Goal: Task Accomplishment & Management: Complete application form

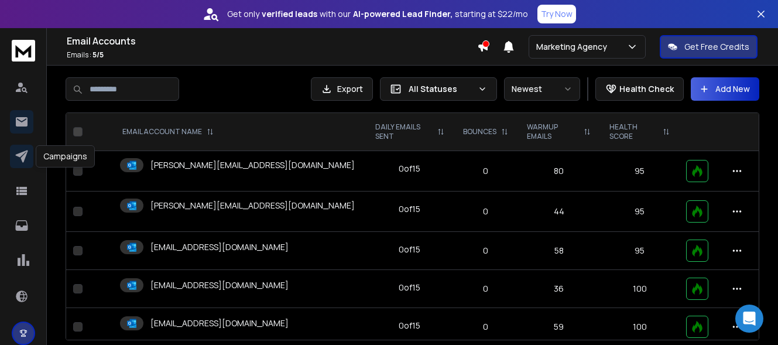
click at [27, 152] on icon at bounding box center [21, 156] width 12 height 12
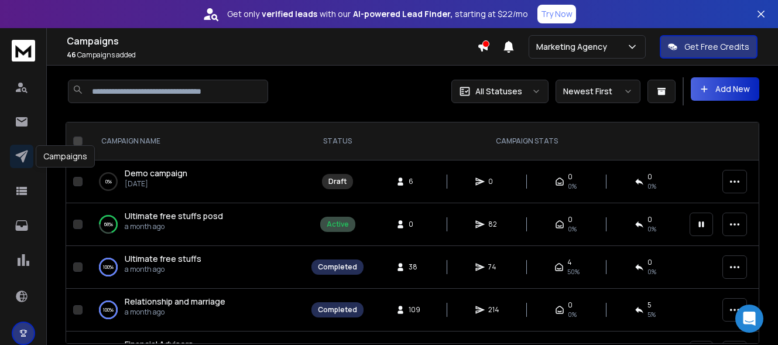
click at [213, 217] on span "Ultimate free stuffs posd" at bounding box center [174, 215] width 98 height 11
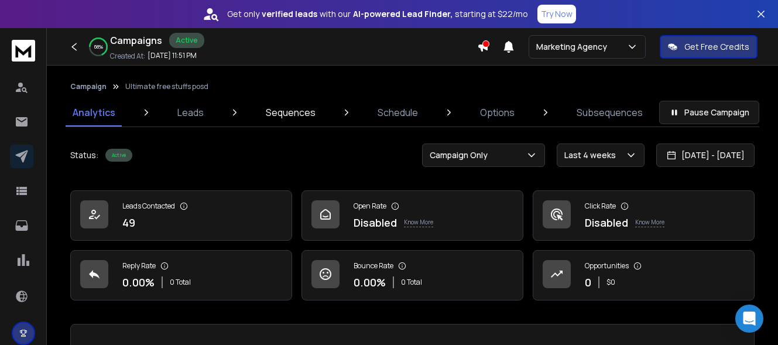
click at [280, 115] on p "Sequences" at bounding box center [291, 112] width 50 height 14
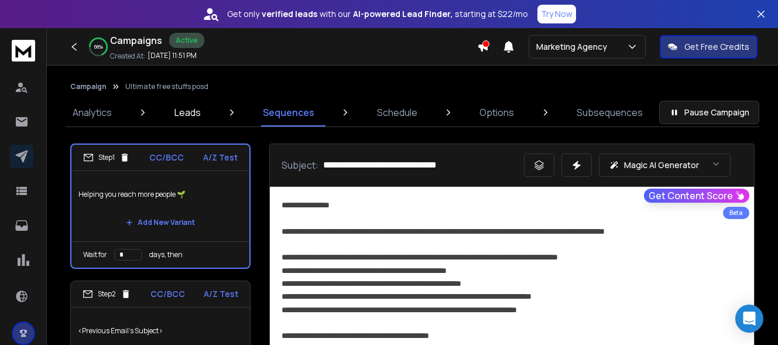
click at [194, 115] on p "Leads" at bounding box center [187, 112] width 26 height 14
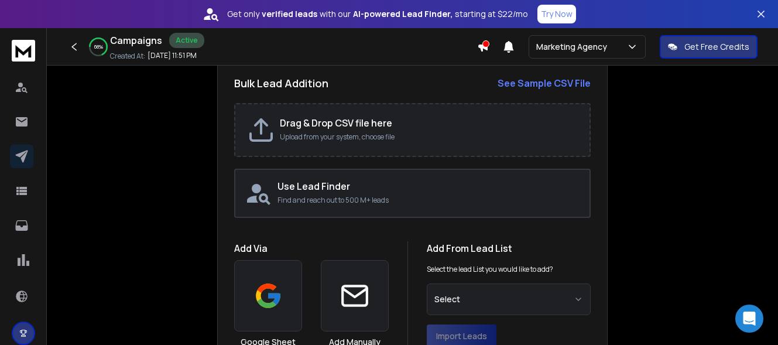
scroll to position [148, 0]
click at [523, 85] on strong "See Sample CSV File" at bounding box center [544, 83] width 93 height 13
click at [396, 121] on h2 "Drag & Drop CSV file here" at bounding box center [429, 123] width 298 height 14
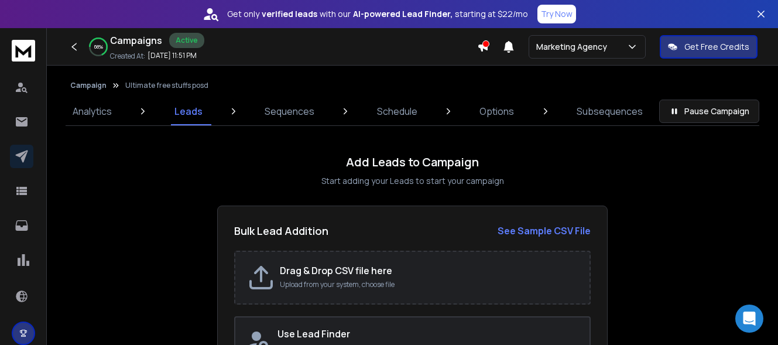
scroll to position [0, 0]
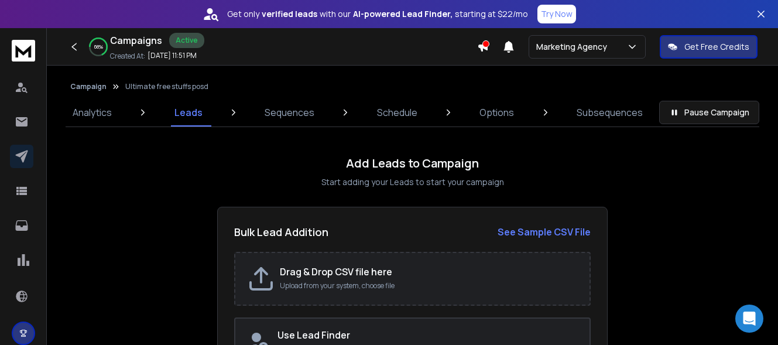
click at [191, 112] on p "Leads" at bounding box center [188, 112] width 28 height 14
click at [488, 259] on div "Drag & Drop CSV file here Upload from your system, choose file" at bounding box center [412, 279] width 357 height 54
type input "**********"
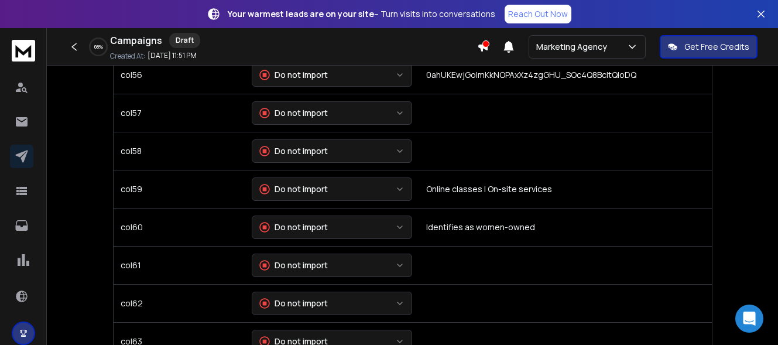
scroll to position [2661, 0]
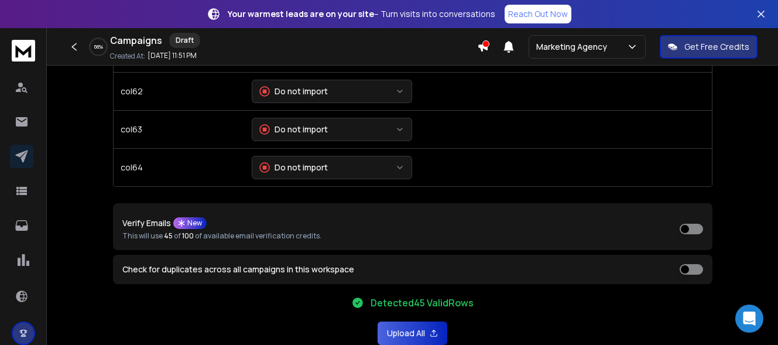
click at [437, 329] on icon at bounding box center [434, 333] width 8 height 8
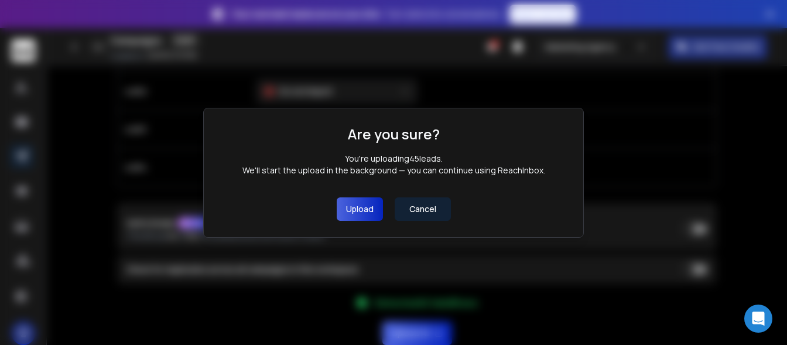
click at [378, 208] on button "Upload" at bounding box center [360, 208] width 46 height 23
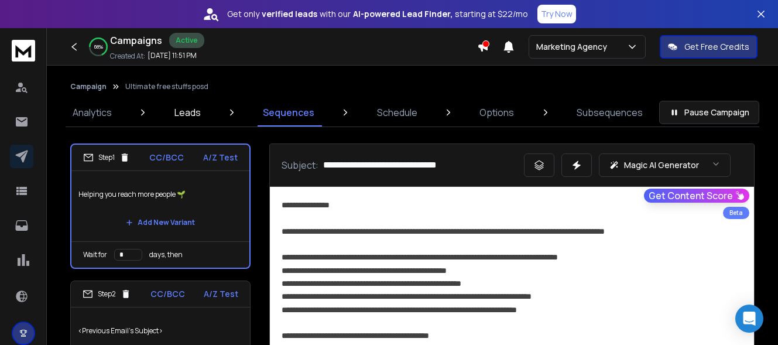
click at [198, 114] on p "Leads" at bounding box center [187, 112] width 26 height 14
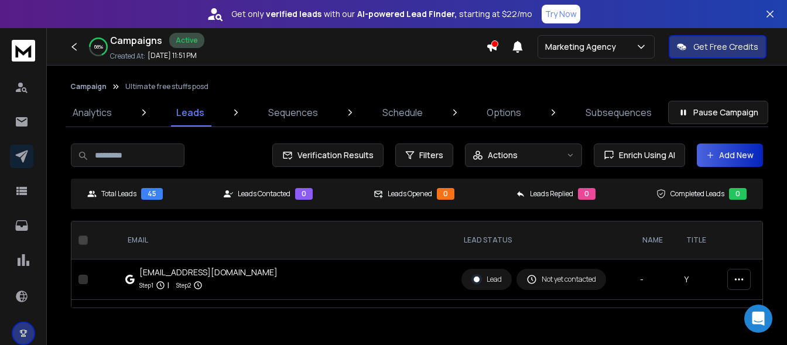
click at [730, 152] on button "Add New" at bounding box center [730, 154] width 66 height 23
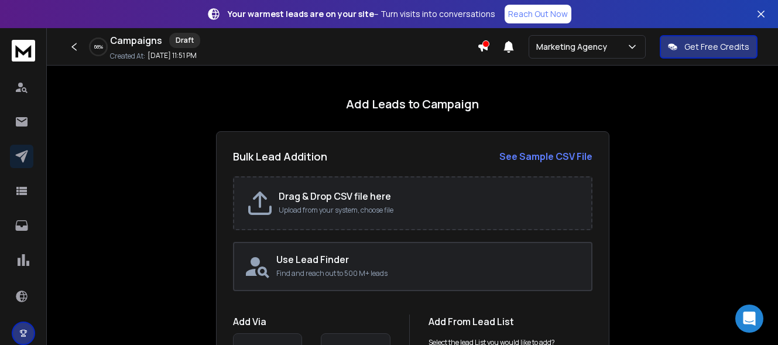
click at [501, 197] on h2 "Drag & Drop CSV file here" at bounding box center [429, 196] width 301 height 14
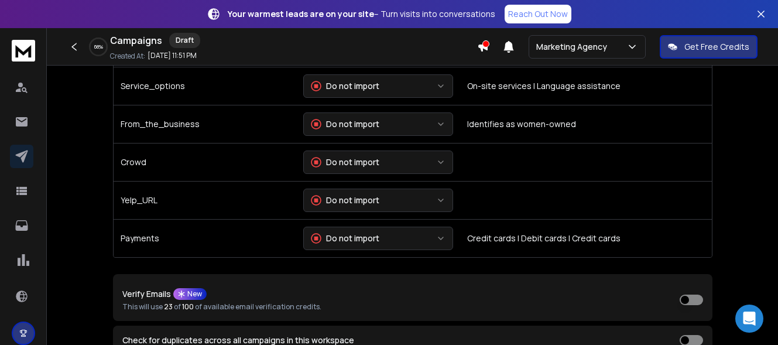
scroll to position [2661, 0]
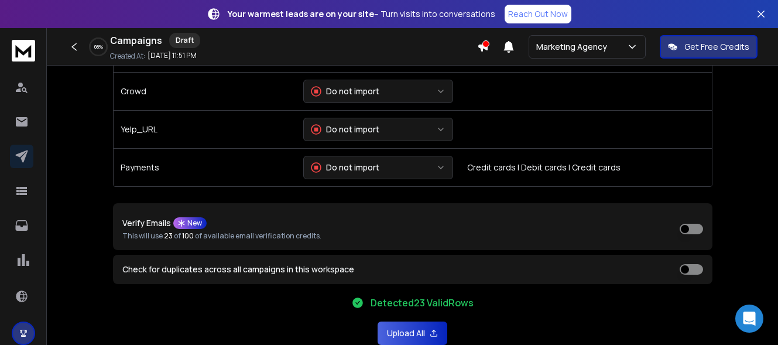
click at [434, 321] on button "Upload All" at bounding box center [413, 332] width 70 height 23
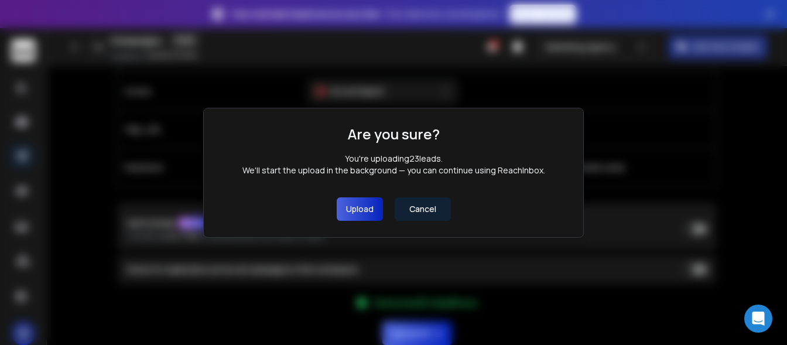
click at [371, 202] on button "Upload" at bounding box center [360, 208] width 46 height 23
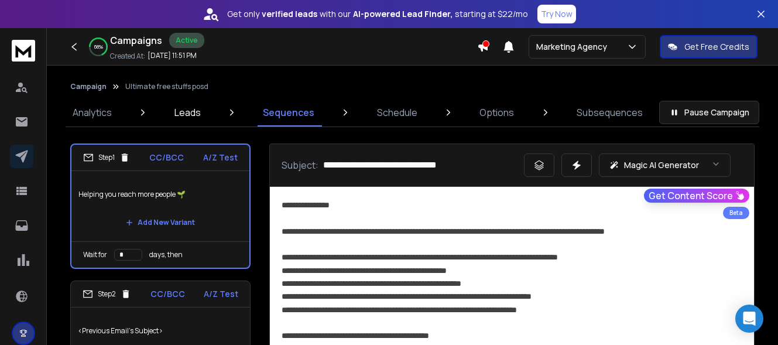
click at [197, 109] on p "Leads" at bounding box center [187, 112] width 26 height 14
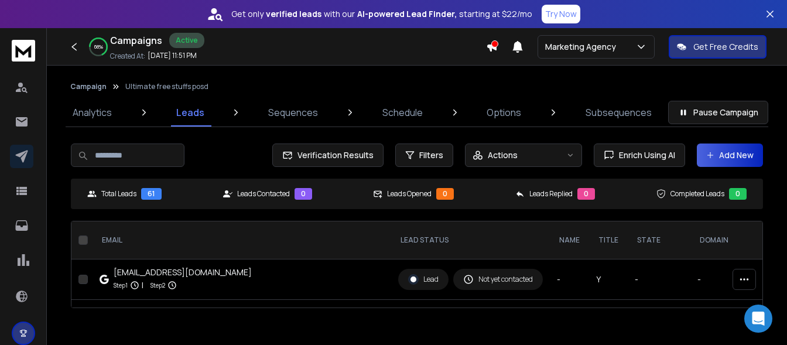
click at [753, 149] on button "Add New" at bounding box center [730, 154] width 66 height 23
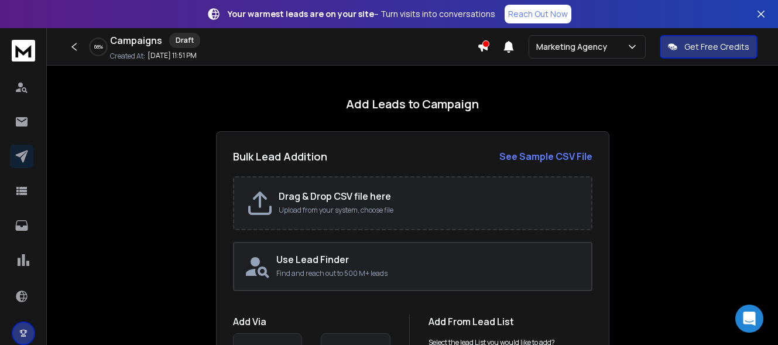
click at [359, 195] on h2 "Drag & Drop CSV file here" at bounding box center [429, 196] width 301 height 14
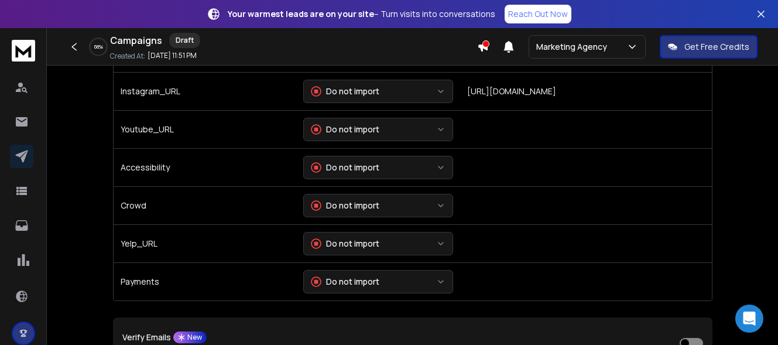
scroll to position [2661, 0]
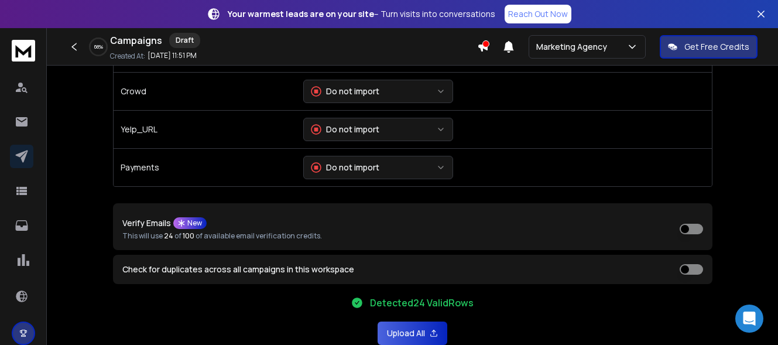
click at [438, 329] on icon at bounding box center [434, 333] width 8 height 8
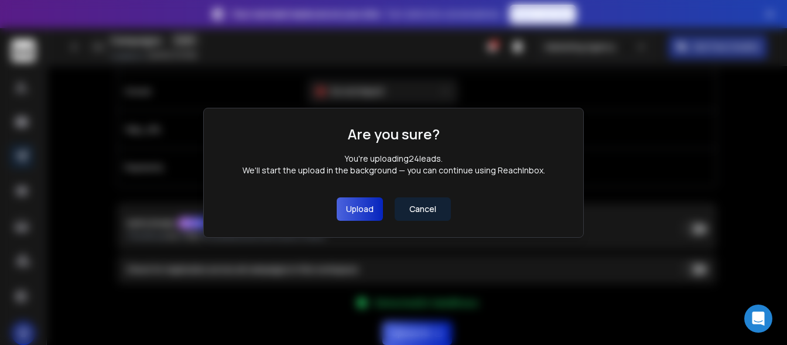
click at [368, 208] on button "Upload" at bounding box center [360, 208] width 46 height 23
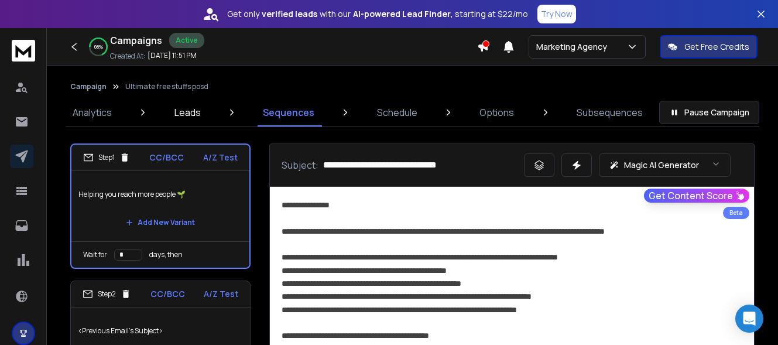
click at [197, 108] on p "Leads" at bounding box center [187, 112] width 26 height 14
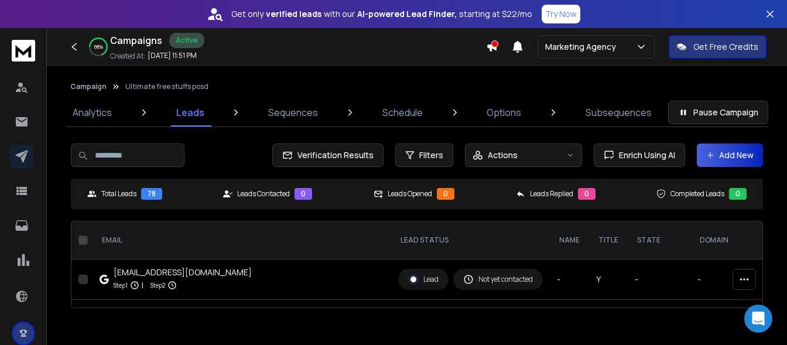
click at [753, 159] on button "Add New" at bounding box center [730, 154] width 66 height 23
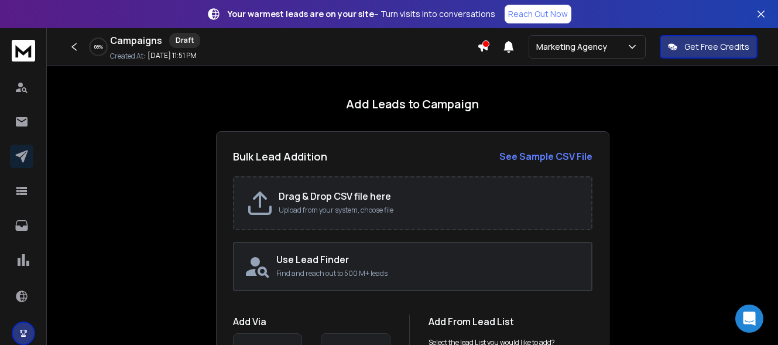
click at [488, 196] on h2 "Drag & Drop CSV file here" at bounding box center [429, 196] width 301 height 14
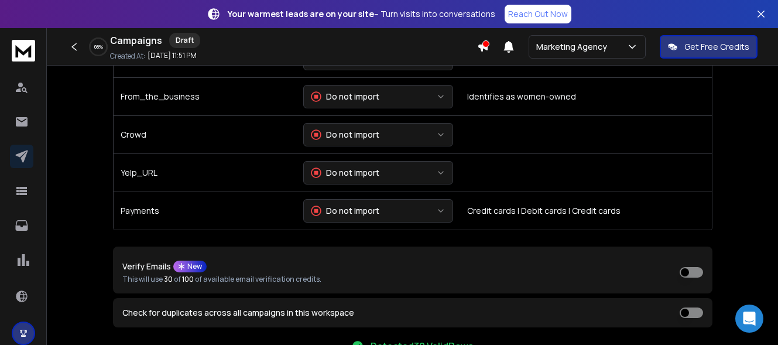
scroll to position [2661, 0]
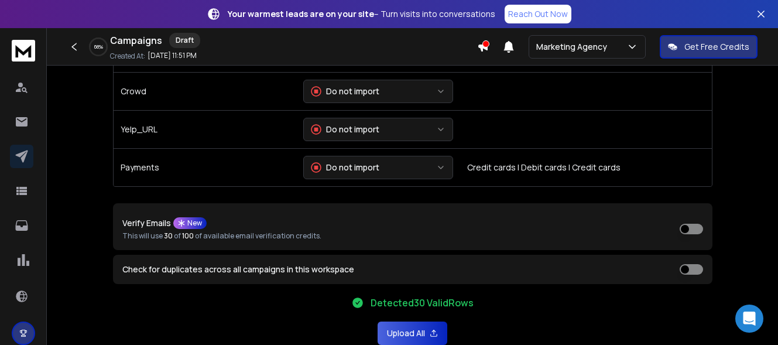
click at [433, 330] on polyline at bounding box center [434, 331] width 4 height 2
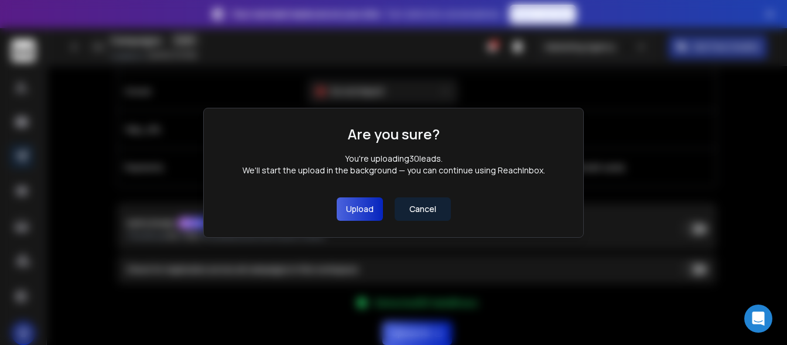
click at [376, 206] on button "Upload" at bounding box center [360, 208] width 46 height 23
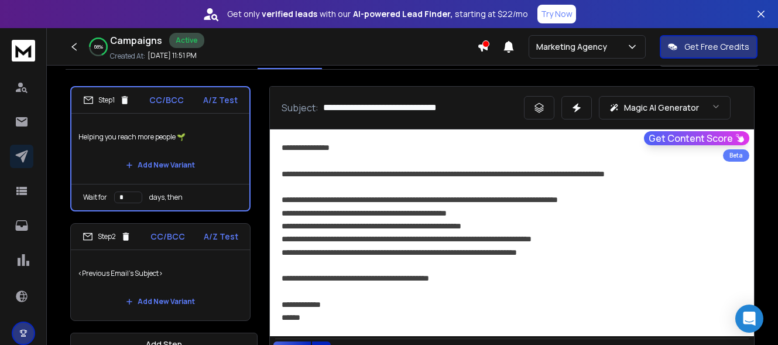
scroll to position [99, 0]
